Goal: Navigation & Orientation: Find specific page/section

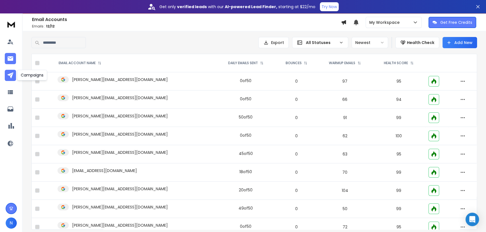
click at [9, 78] on icon at bounding box center [10, 75] width 7 height 7
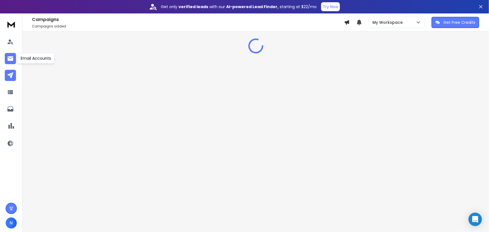
click at [11, 58] on icon at bounding box center [11, 58] width 6 height 4
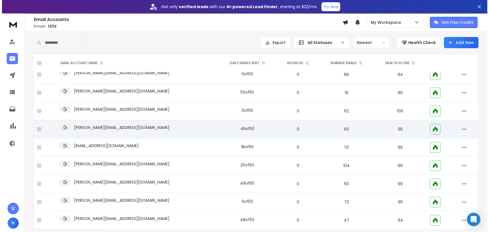
scroll to position [14, 0]
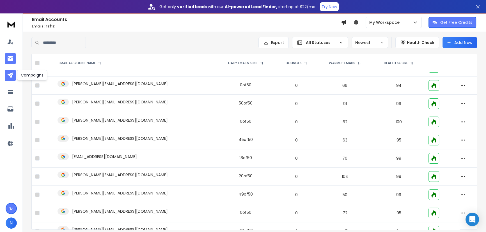
click at [9, 75] on icon at bounding box center [10, 75] width 7 height 7
